Goal: Task Accomplishment & Management: Manage account settings

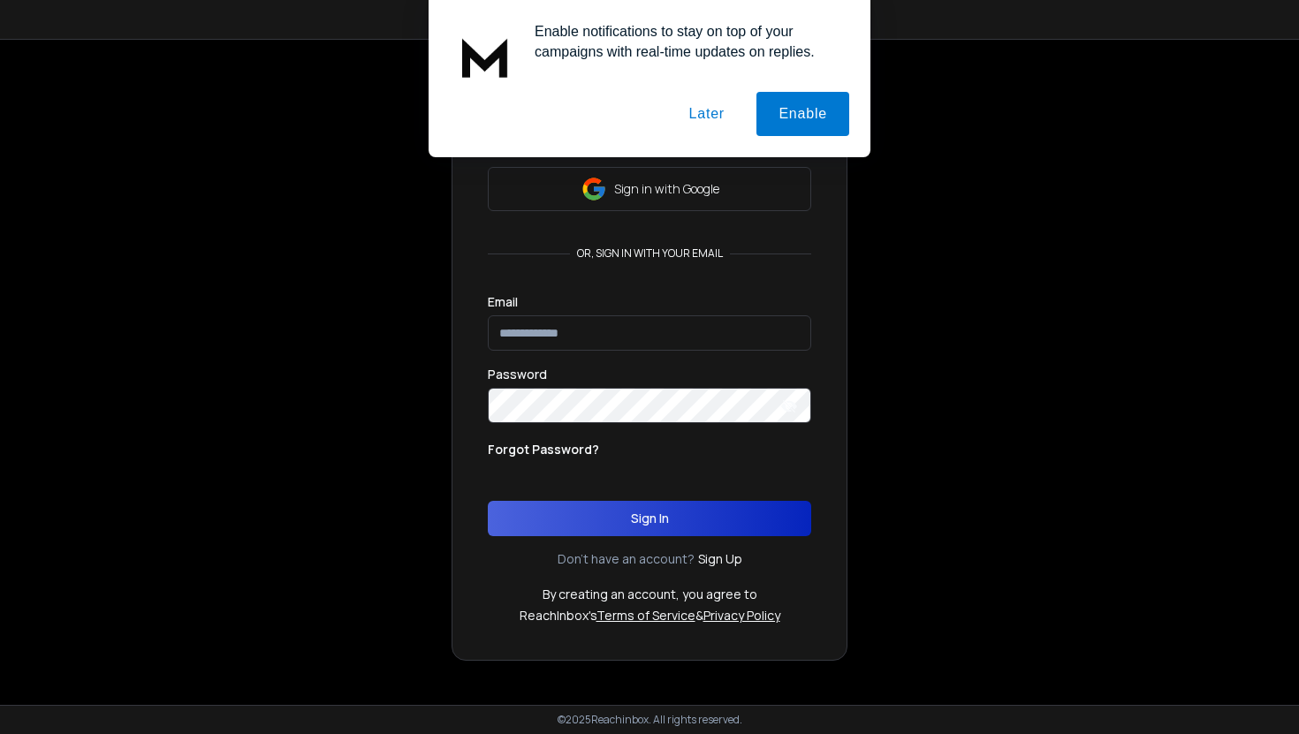
click at [711, 109] on button "Later" at bounding box center [706, 114] width 80 height 44
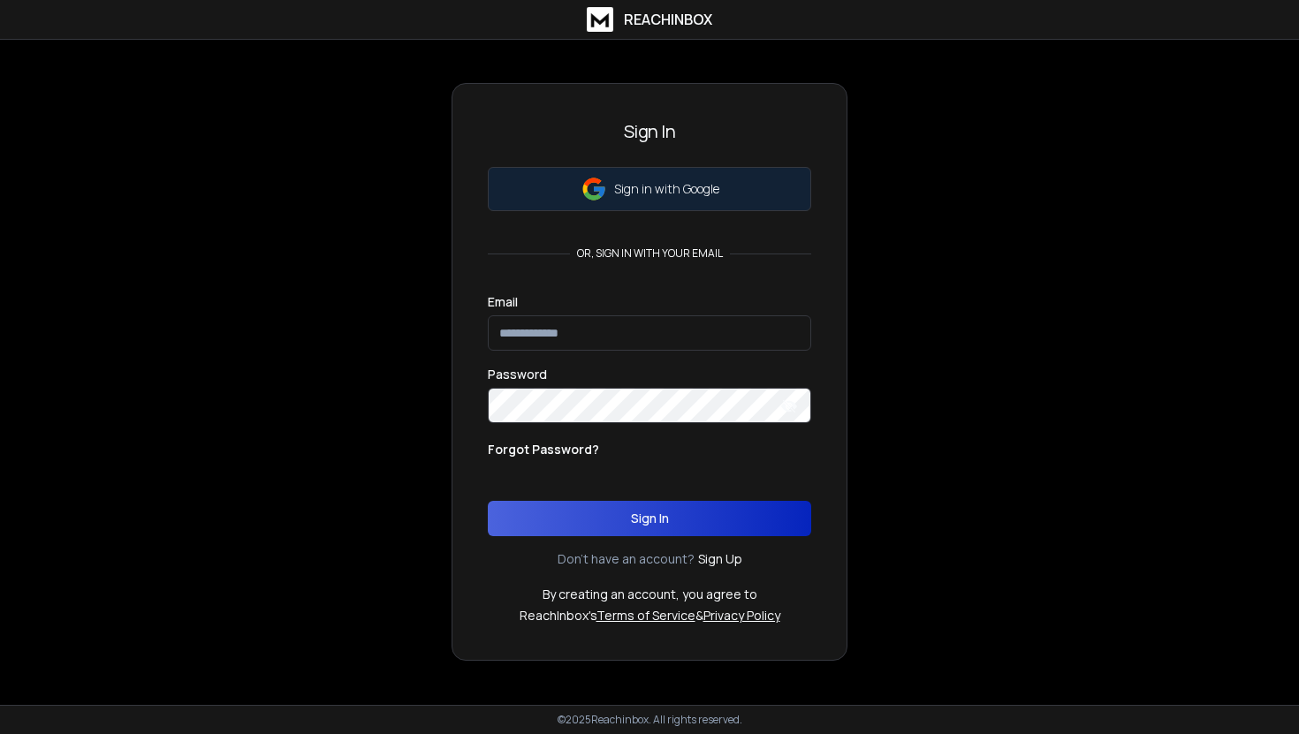
click at [641, 194] on p "Sign in with Google" at bounding box center [666, 189] width 105 height 18
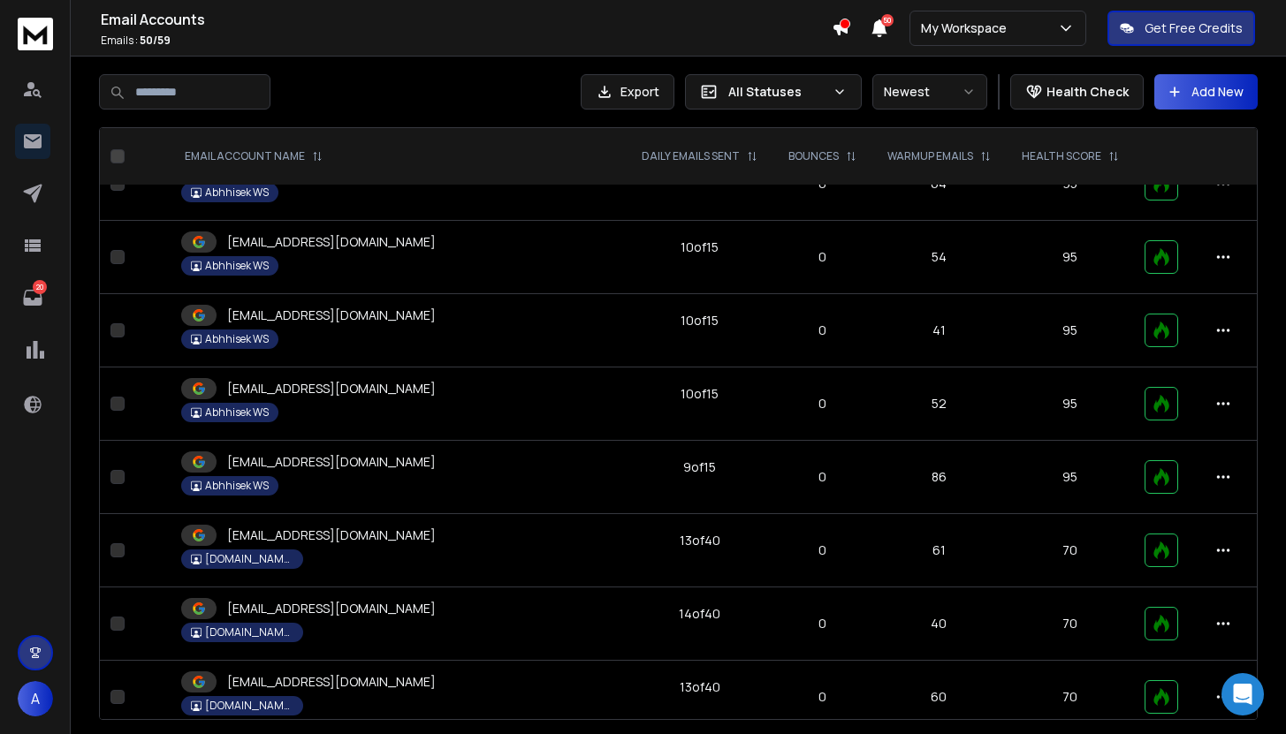
scroll to position [3282, 0]
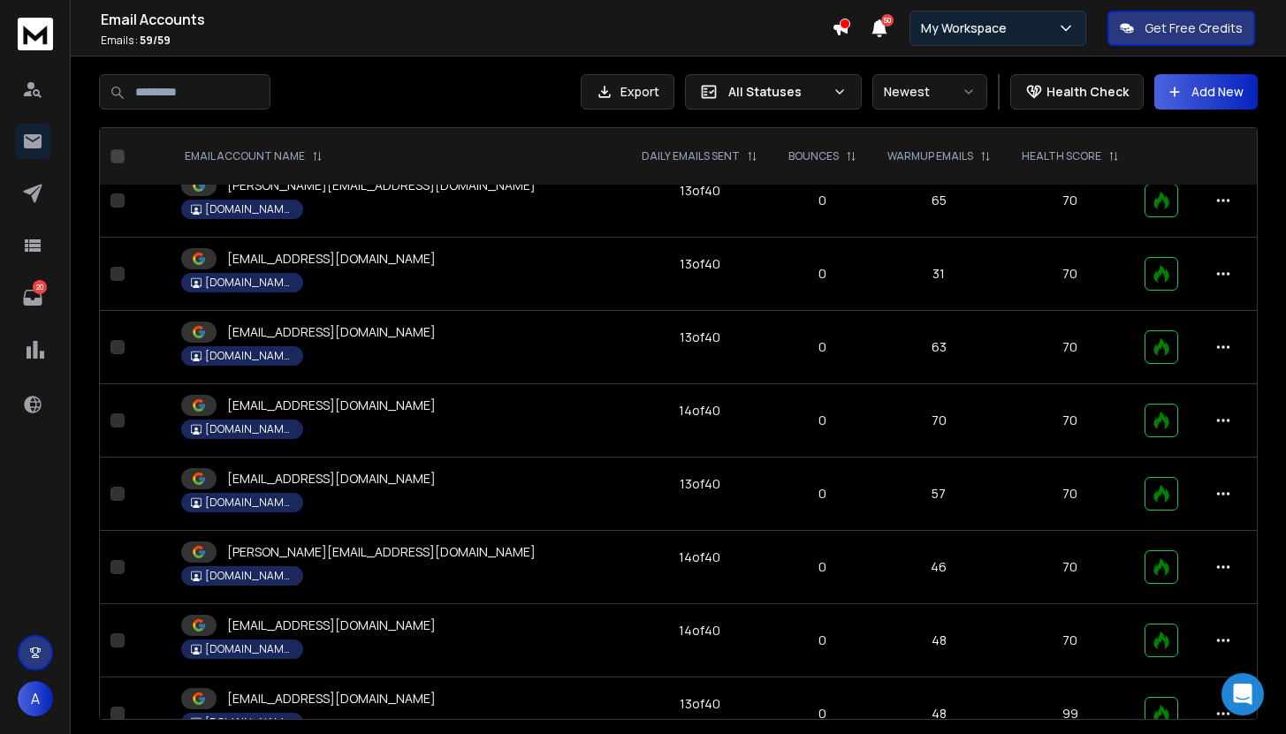
click at [1014, 35] on p "My Workspace" at bounding box center [967, 28] width 93 height 18
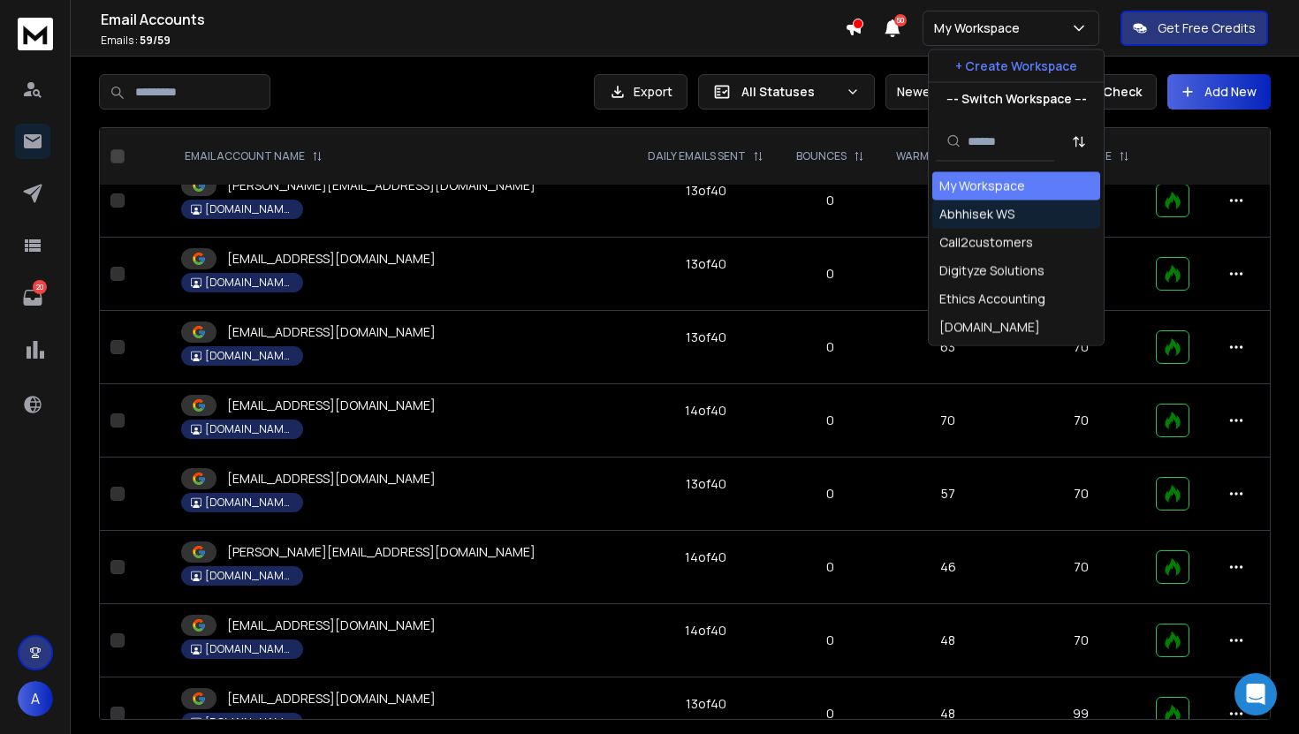
click at [973, 209] on div "Abhhisek WS" at bounding box center [976, 215] width 75 height 18
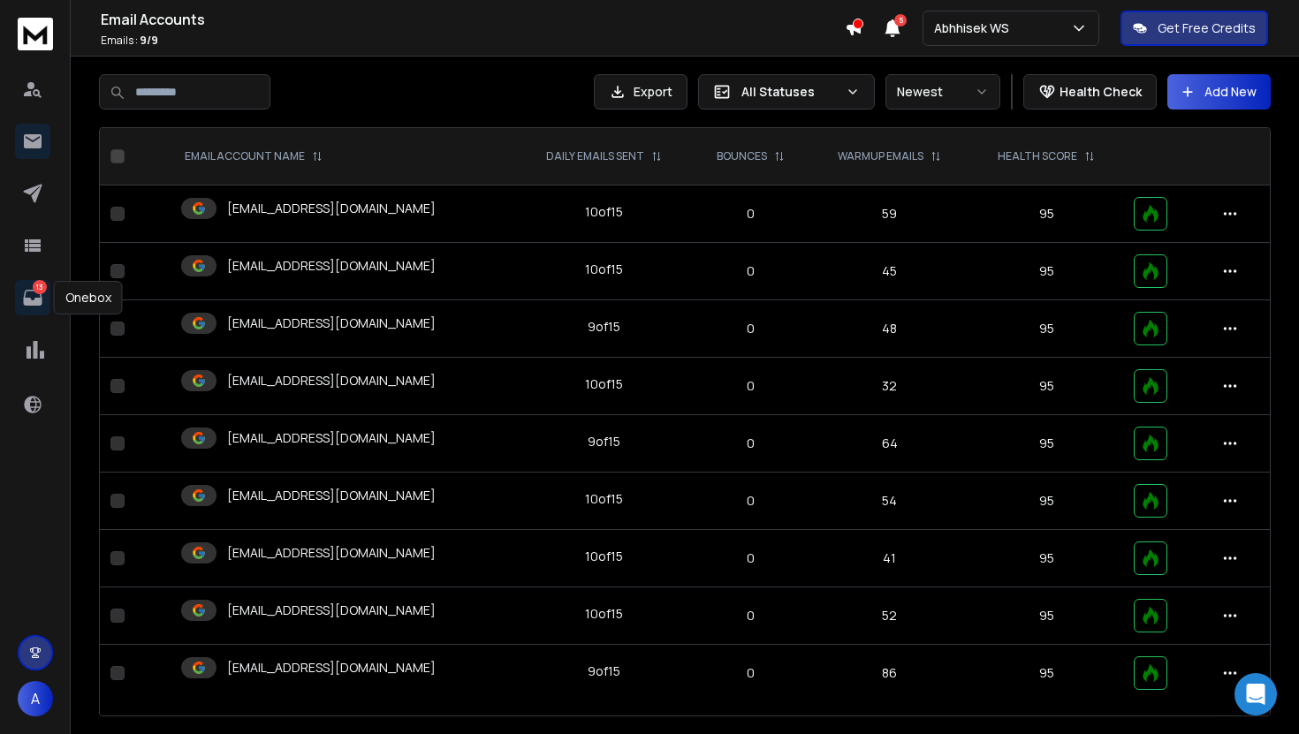
click at [36, 298] on icon at bounding box center [32, 298] width 19 height 16
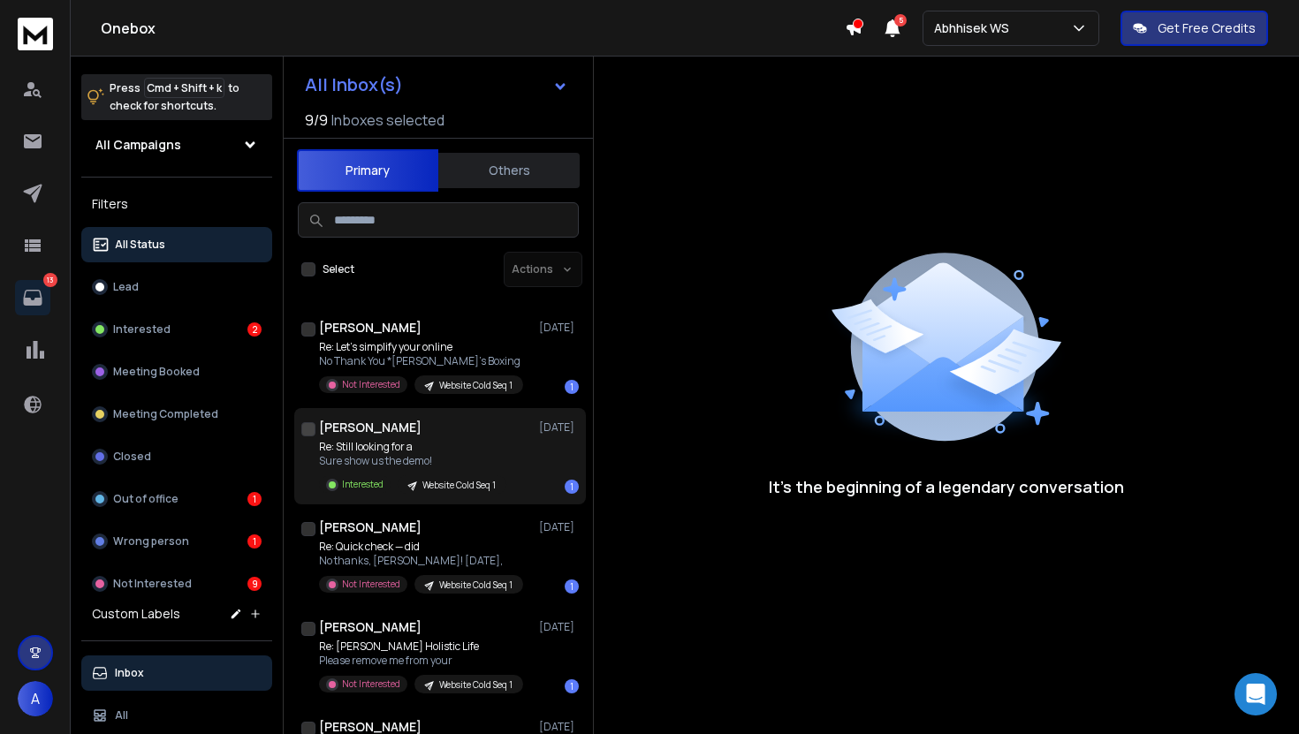
click at [493, 462] on p "Sure show us the demo!" at bounding box center [412, 461] width 187 height 14
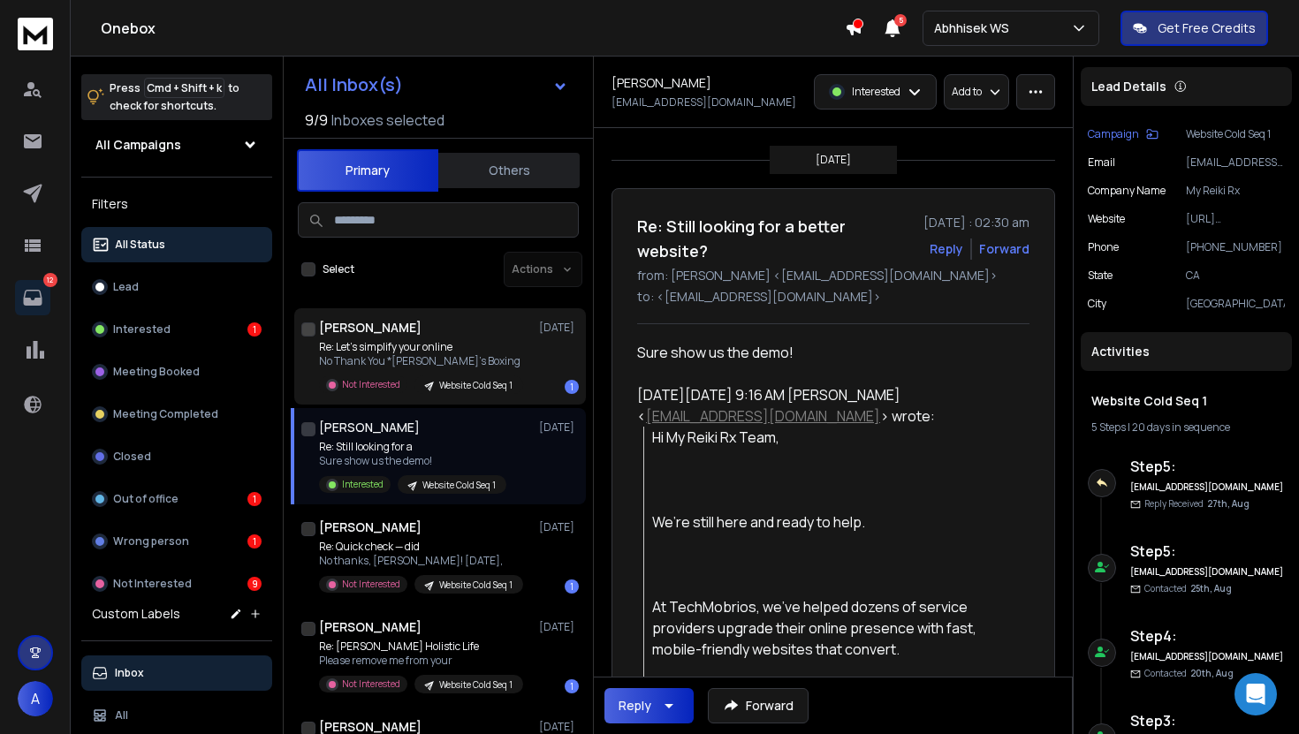
click at [462, 336] on div "[PERSON_NAME] [DATE]" at bounding box center [449, 328] width 260 height 18
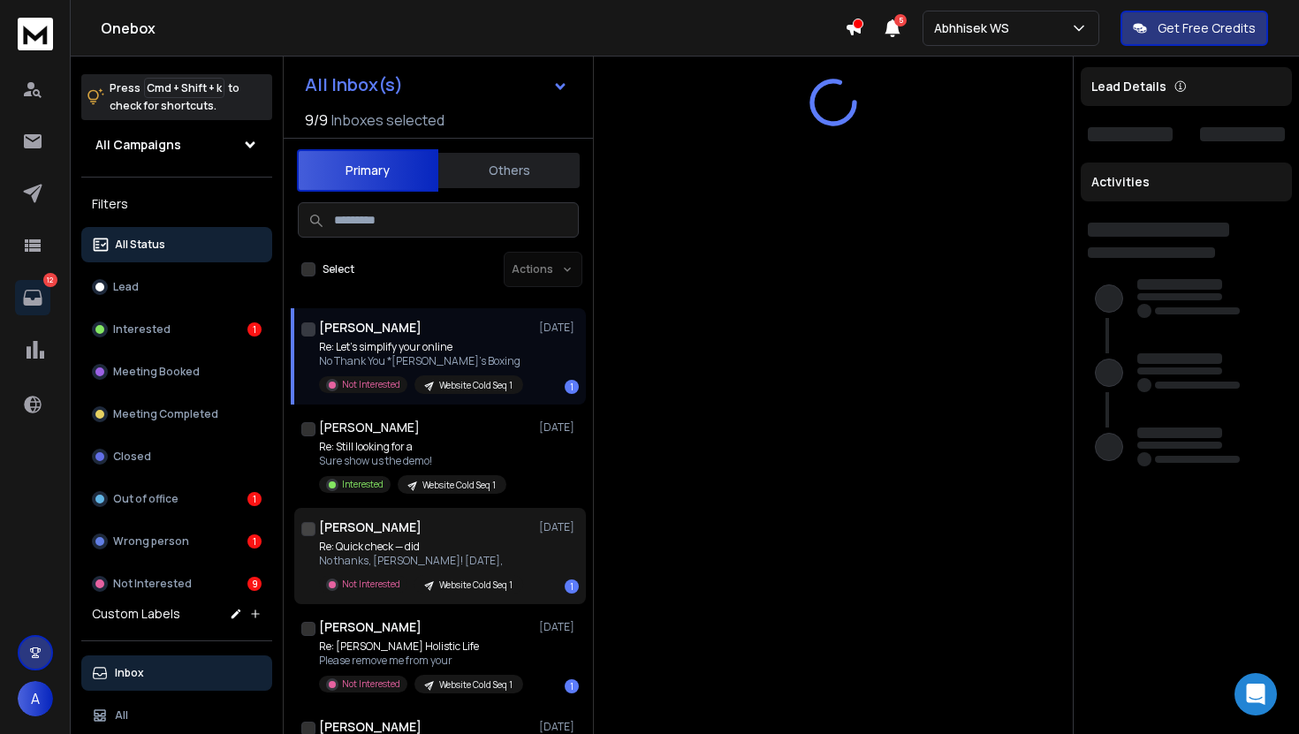
click at [440, 544] on p "Re: Quick check — did" at bounding box center [421, 547] width 204 height 14
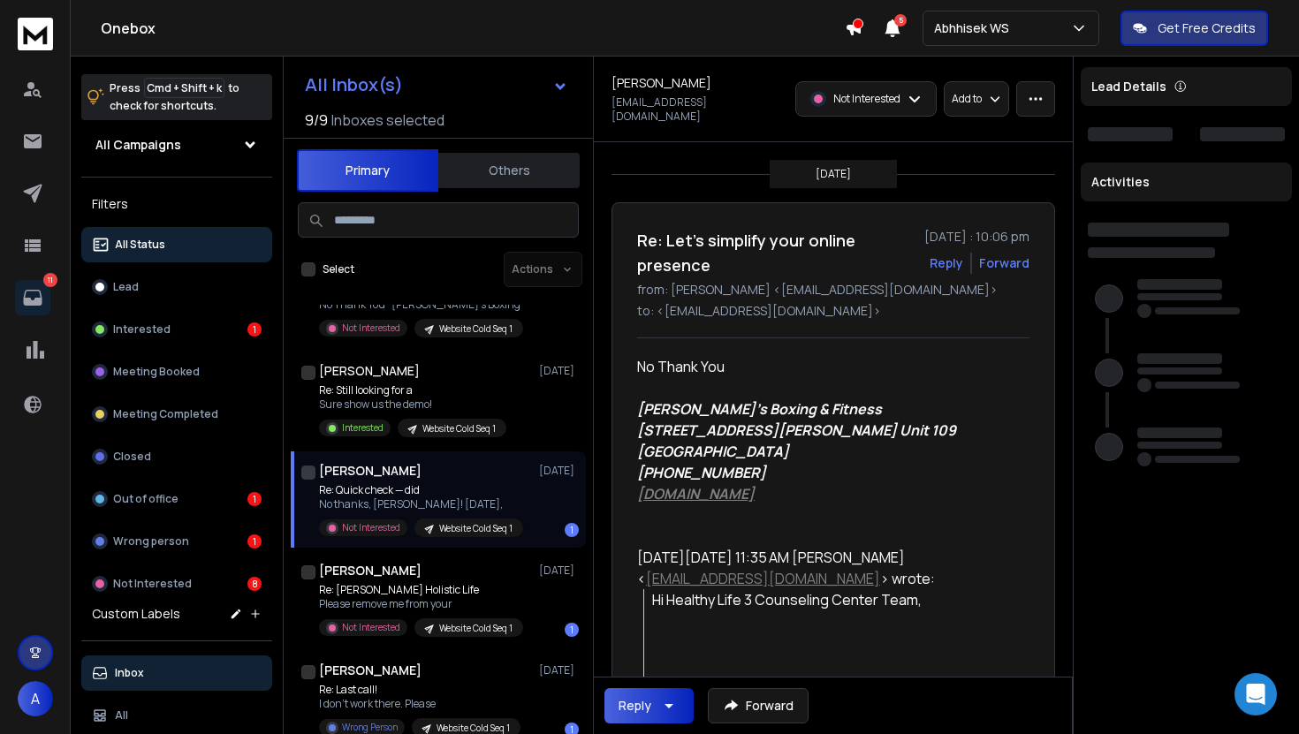
scroll to position [83, 0]
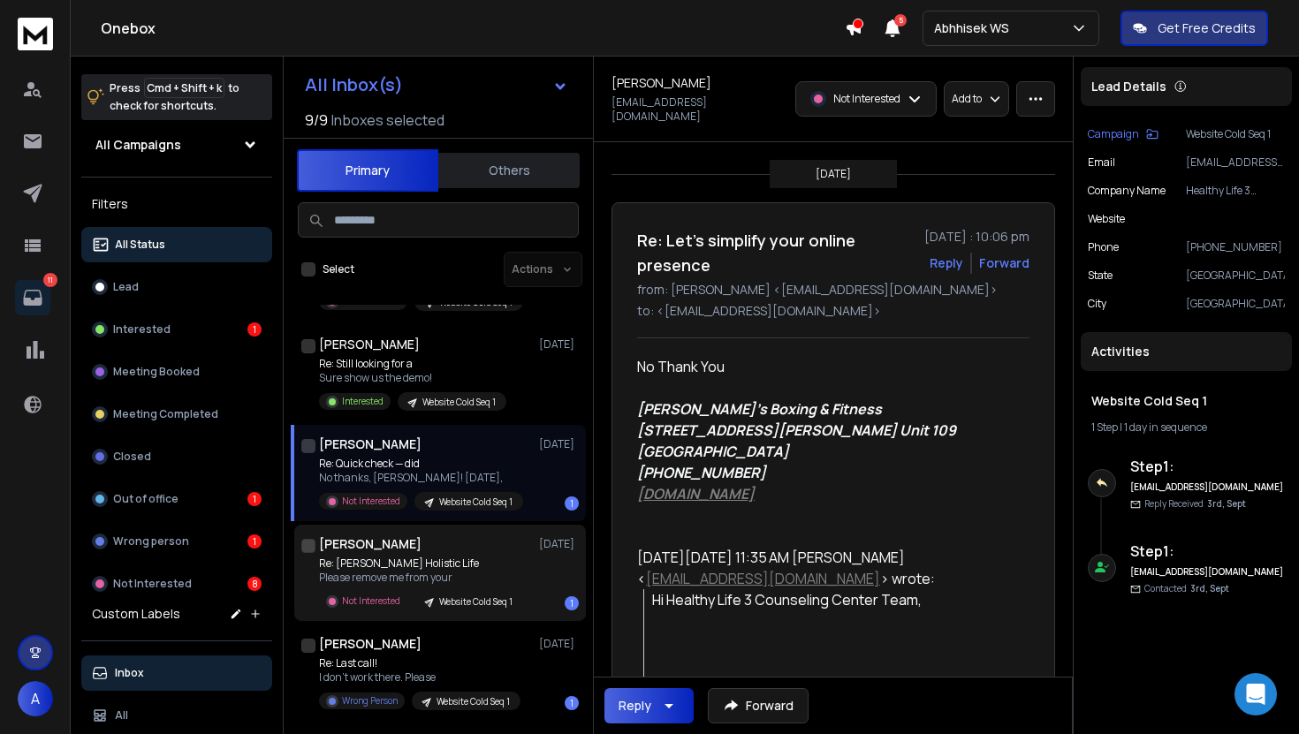
click at [427, 544] on div "[PERSON_NAME] [DATE]" at bounding box center [449, 545] width 260 height 18
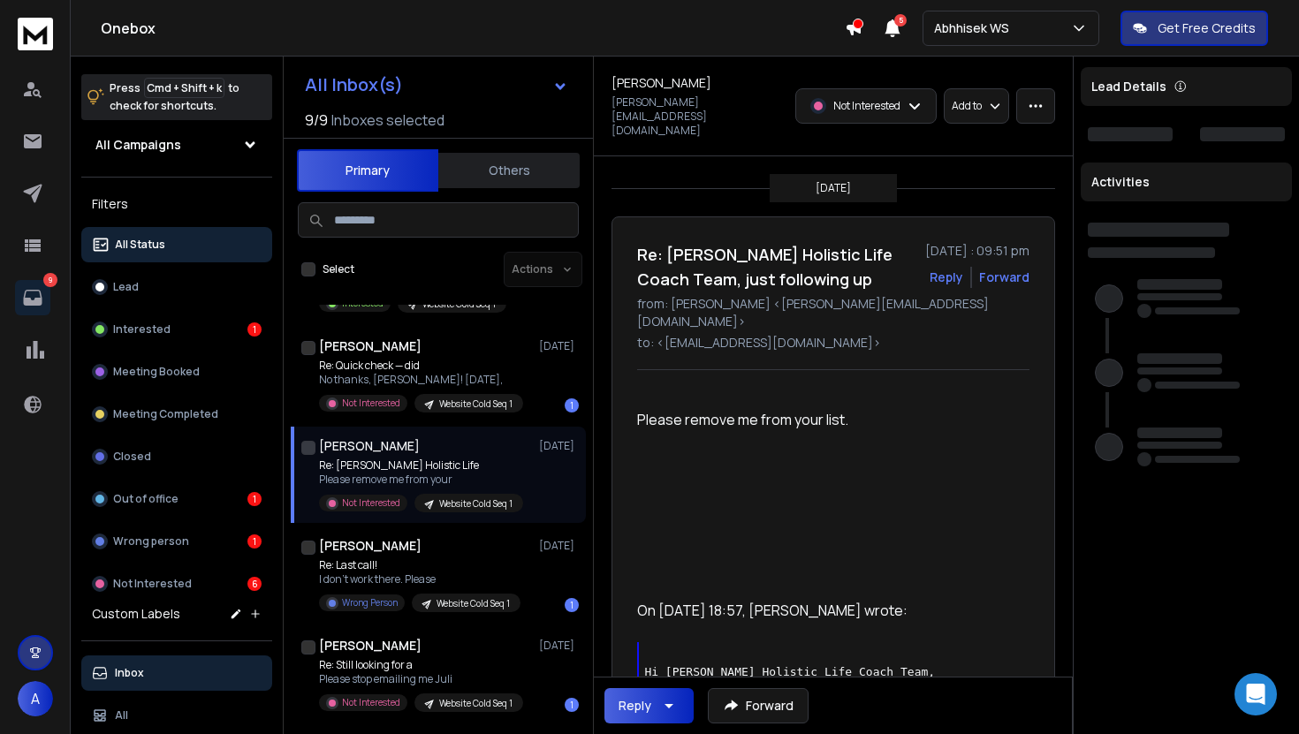
scroll to position [183, 0]
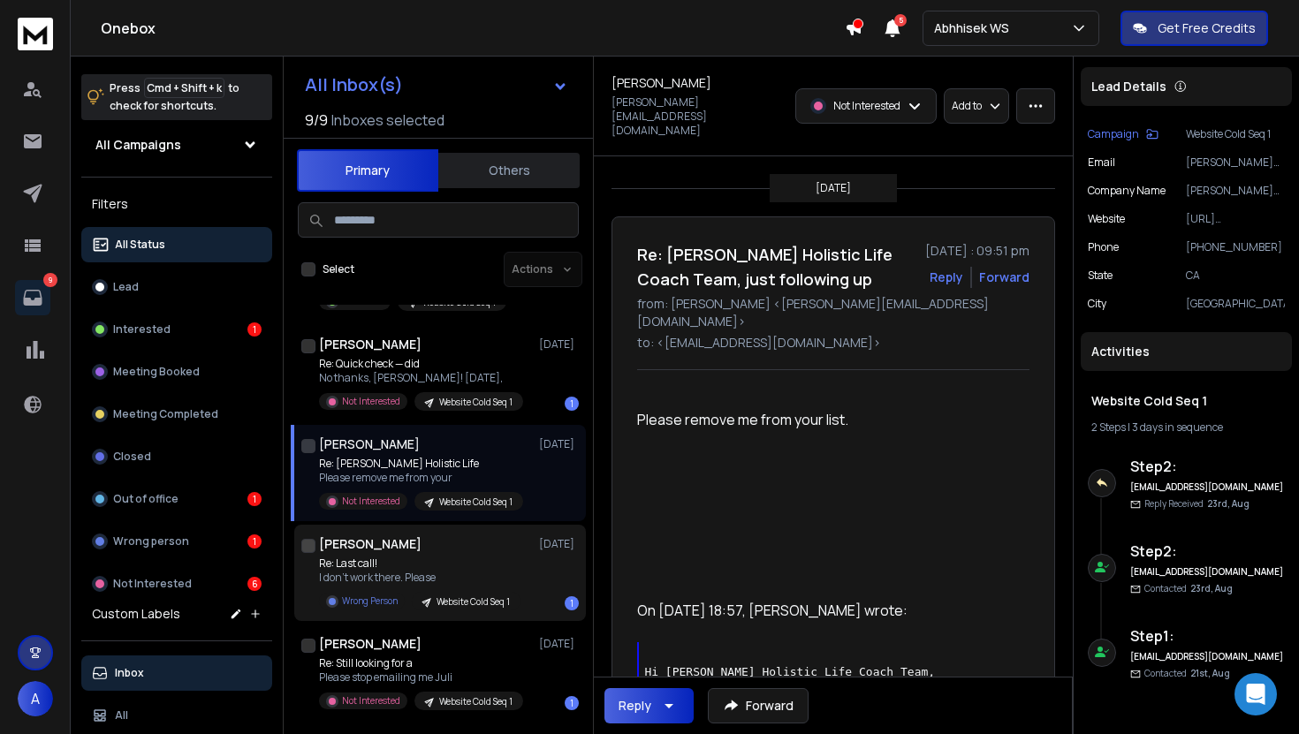
click at [415, 547] on div "[PERSON_NAME] [DATE]" at bounding box center [449, 545] width 260 height 18
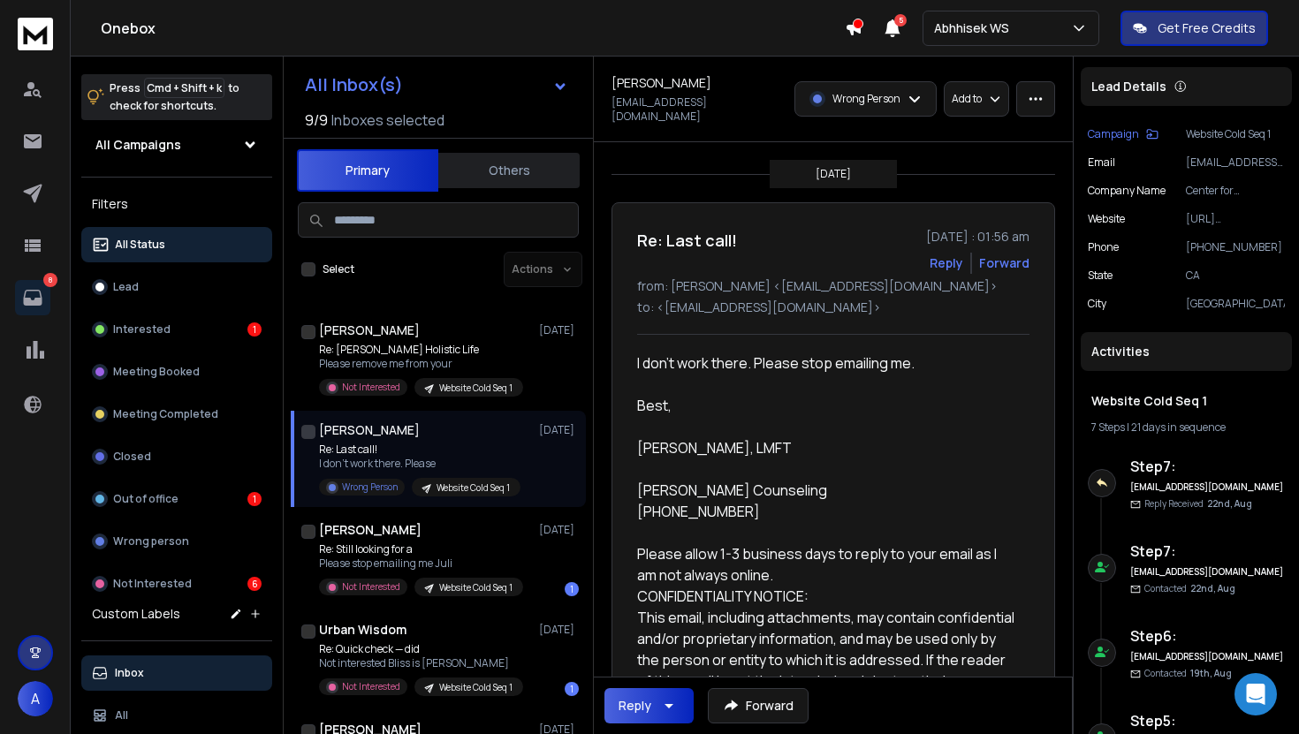
scroll to position [300, 0]
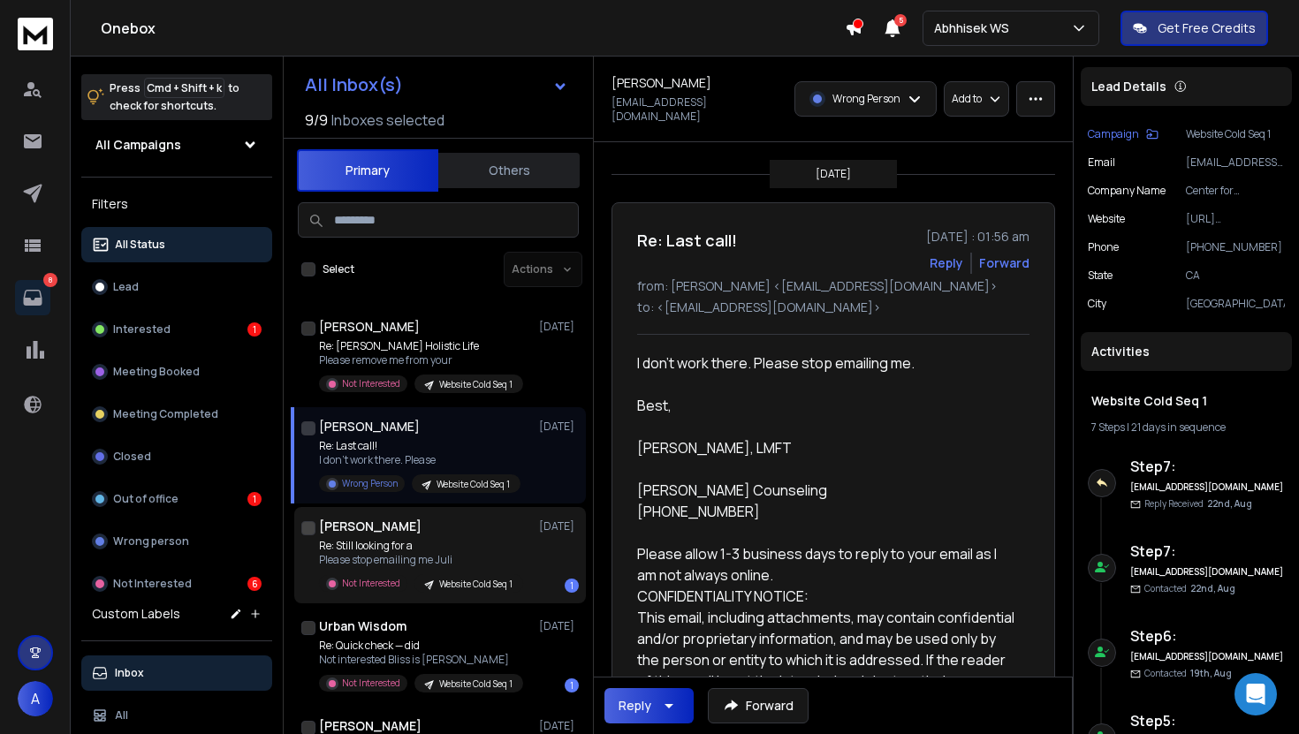
click at [428, 544] on p "Re: Still looking for a" at bounding box center [421, 546] width 204 height 14
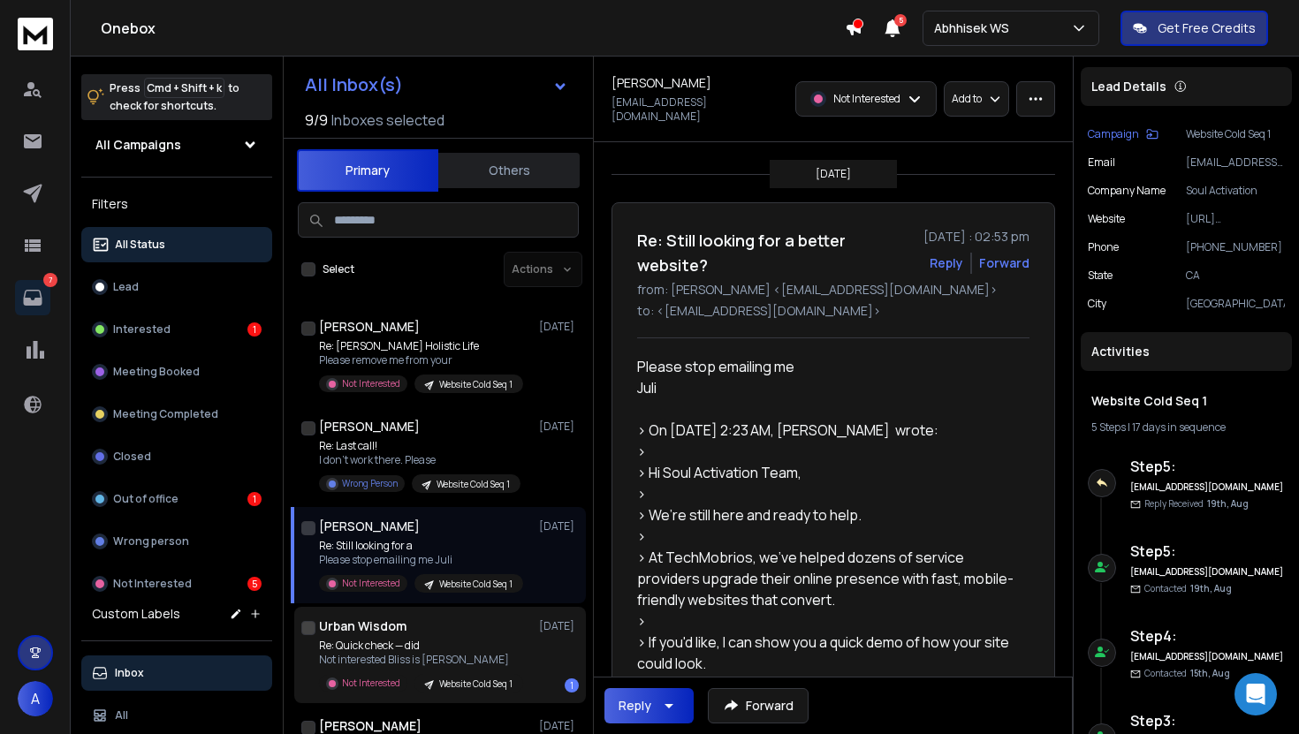
click at [415, 634] on div "Urban Wisdom [DATE]" at bounding box center [449, 627] width 260 height 18
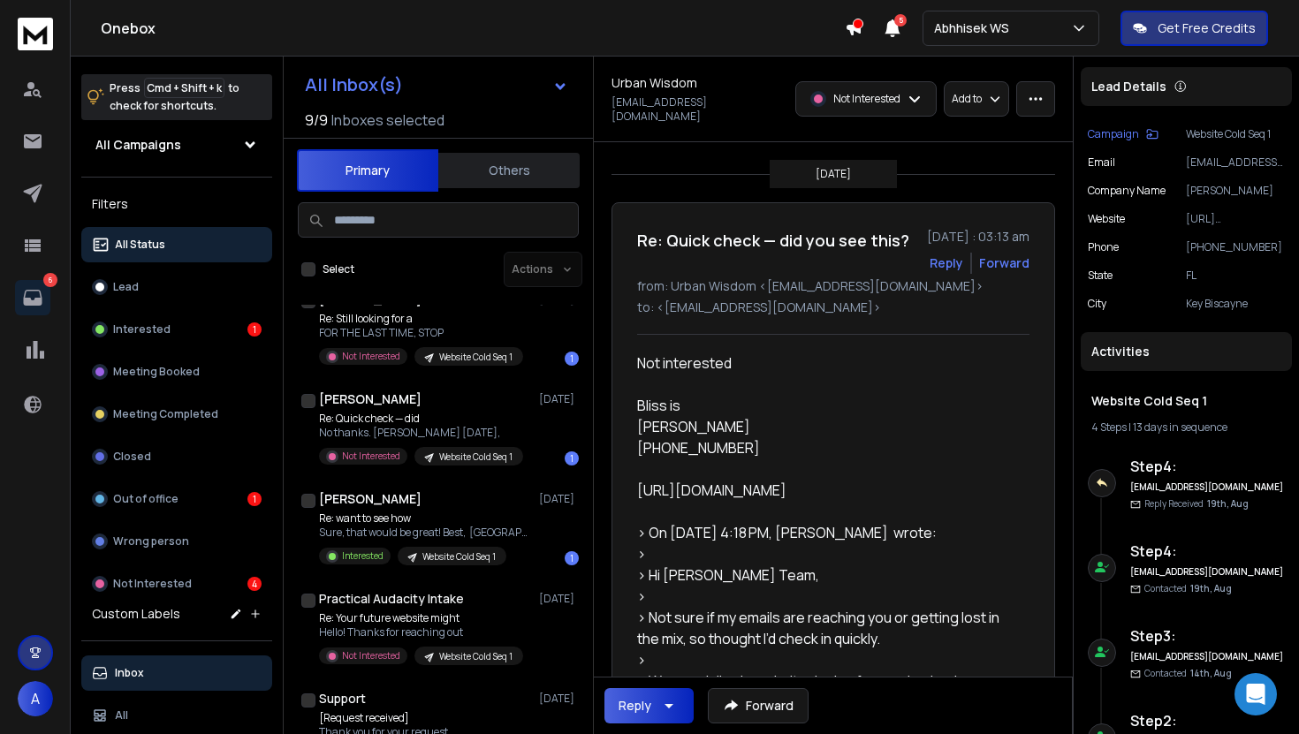
scroll to position [828, 0]
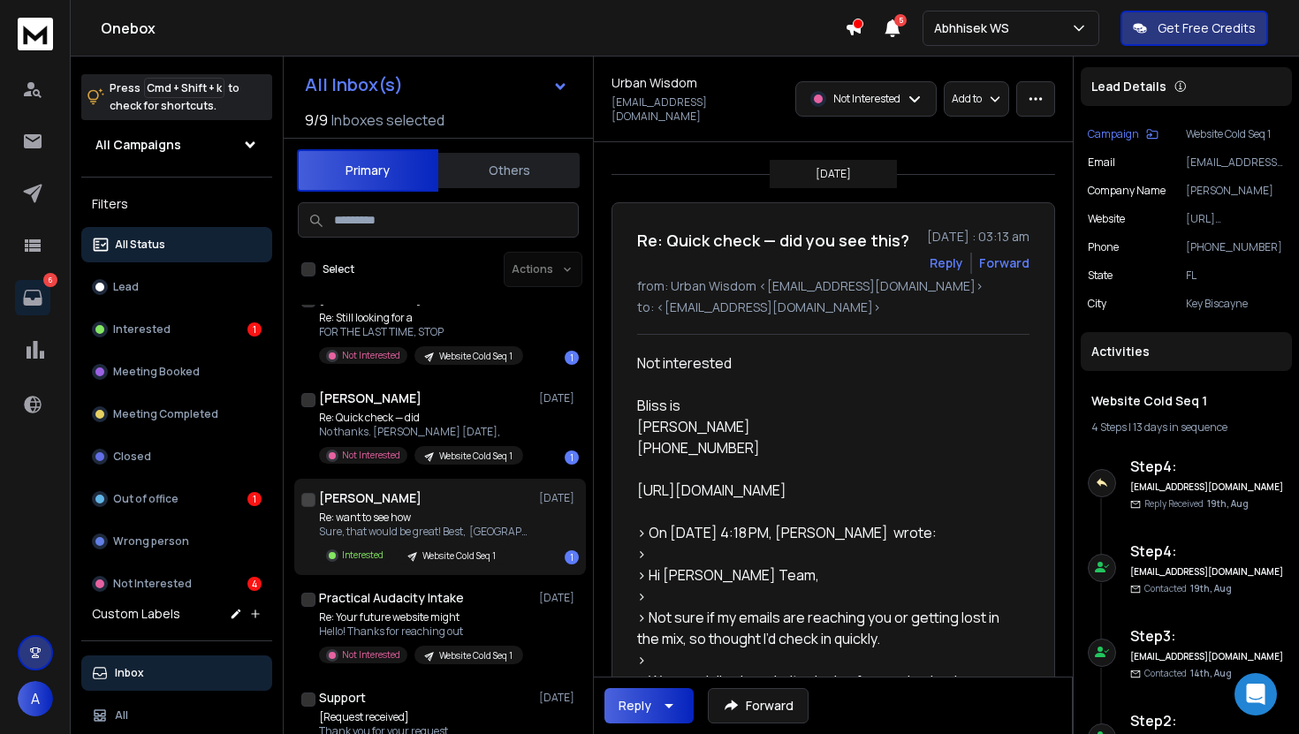
click at [435, 528] on p "Sure, that would be great! Best, [GEOGRAPHIC_DATA]" at bounding box center [425, 532] width 212 height 14
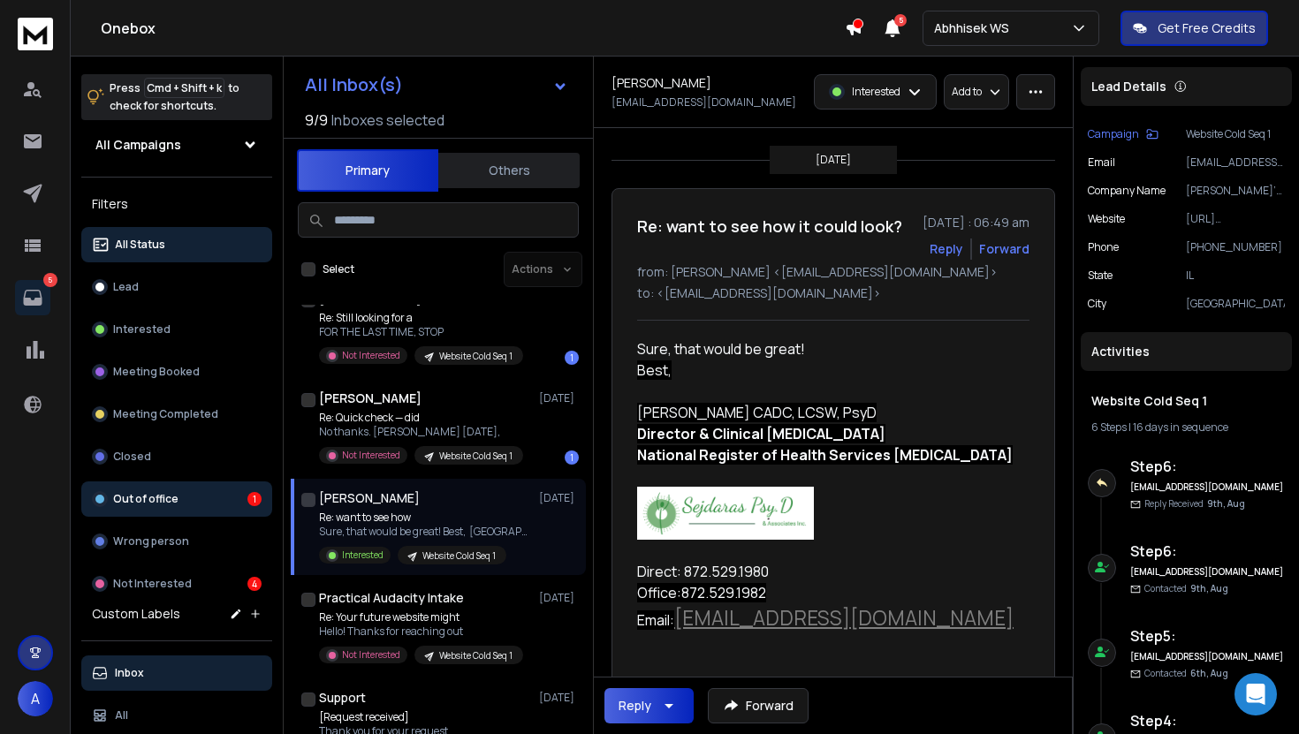
click at [180, 494] on button "Out of office 1" at bounding box center [176, 499] width 191 height 35
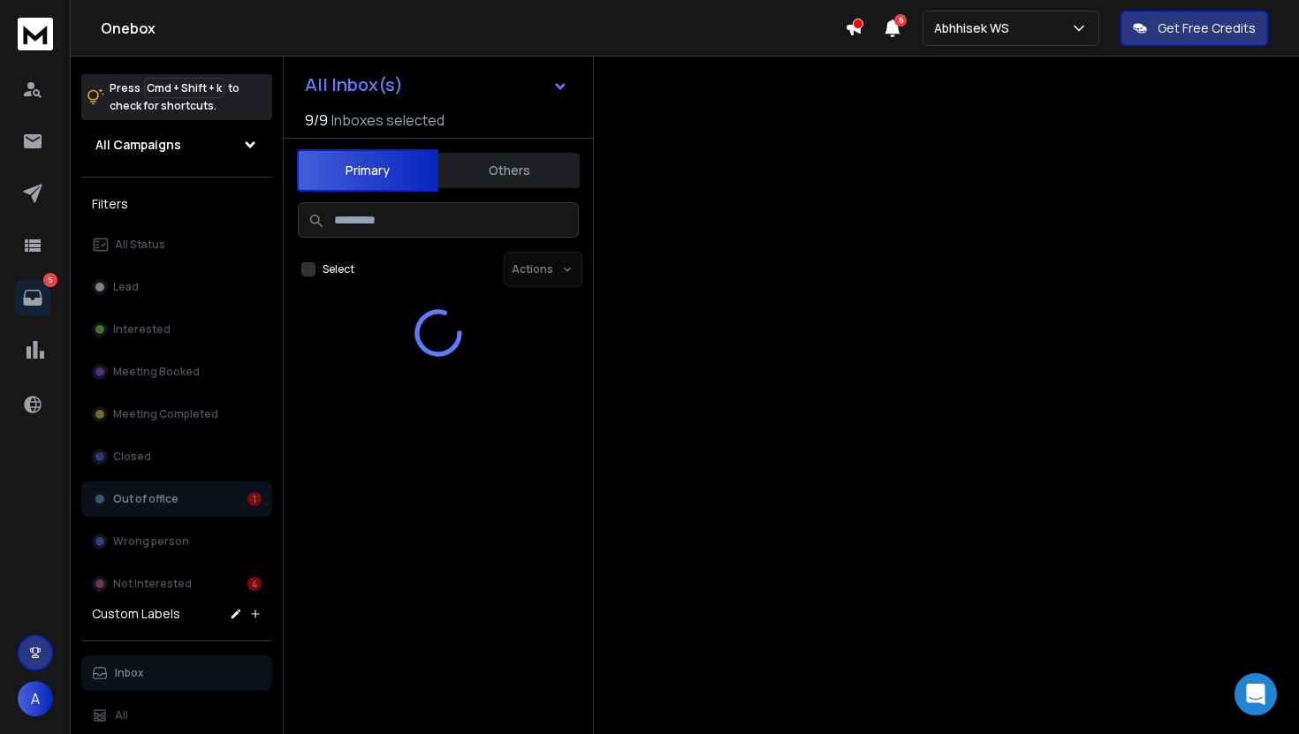
scroll to position [0, 0]
